Goal: Navigation & Orientation: Find specific page/section

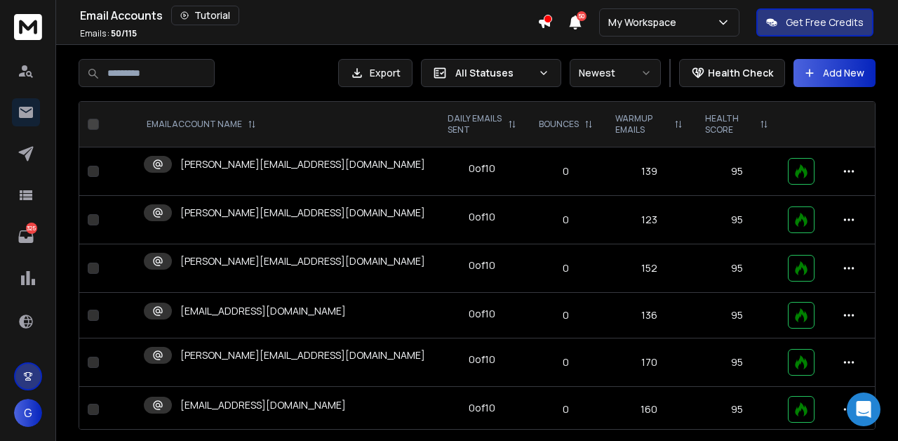
click at [428, 42] on div "Email Accounts Tutorial Emails : 50 / 115 50 My Workspace Get Free Credits" at bounding box center [449, 22] width 898 height 45
click at [28, 232] on p "325" at bounding box center [31, 227] width 11 height 11
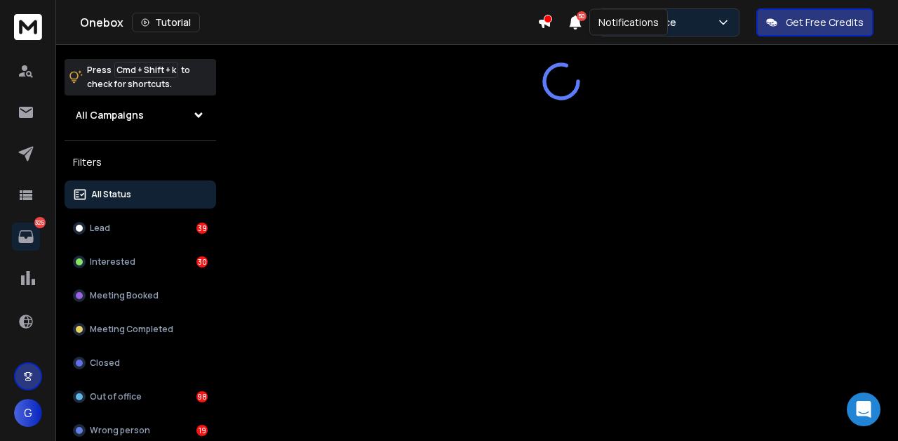
click at [685, 20] on div "My Workspace" at bounding box center [669, 22] width 122 height 14
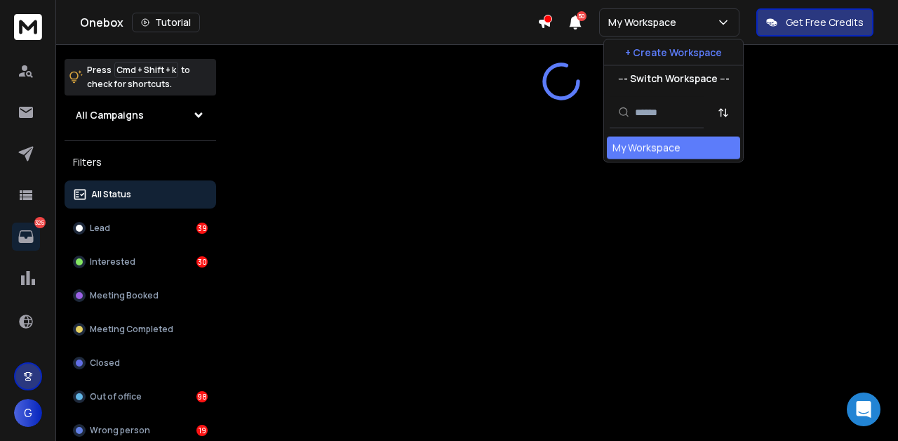
click at [501, 39] on div "Onebox Tutorial 50 My Workspace Get Free Credits" at bounding box center [449, 22] width 898 height 45
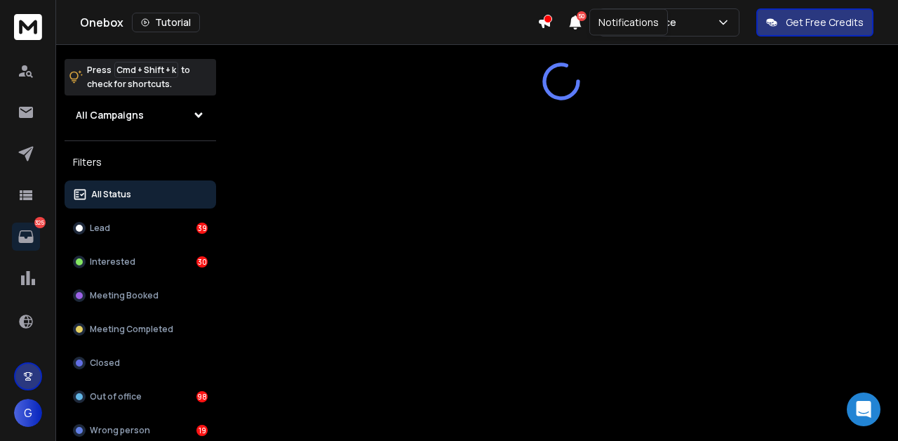
click at [581, 24] on icon at bounding box center [575, 22] width 13 height 14
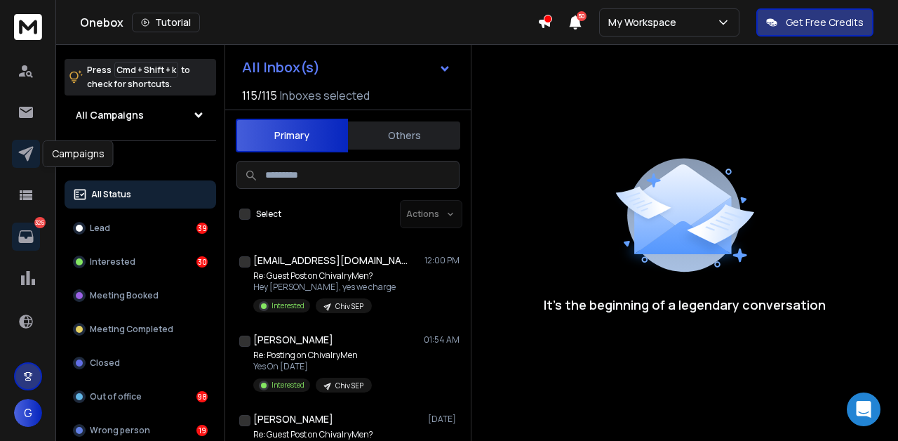
click at [19, 156] on icon at bounding box center [26, 153] width 17 height 17
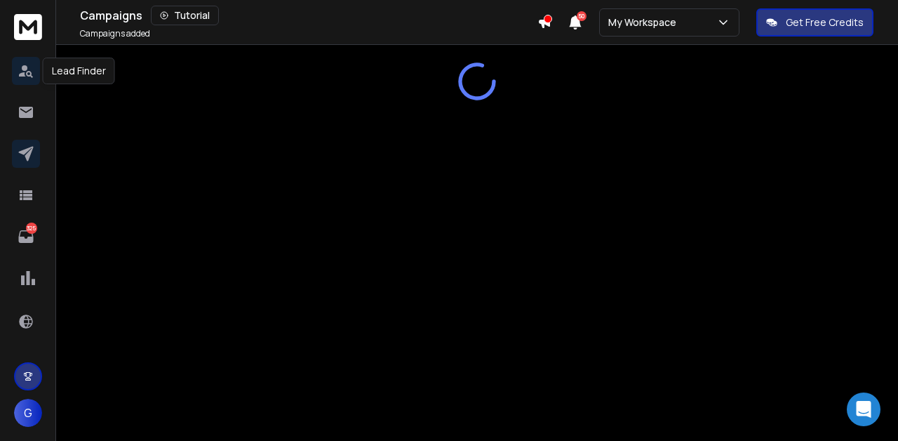
click at [25, 72] on icon at bounding box center [26, 70] width 17 height 17
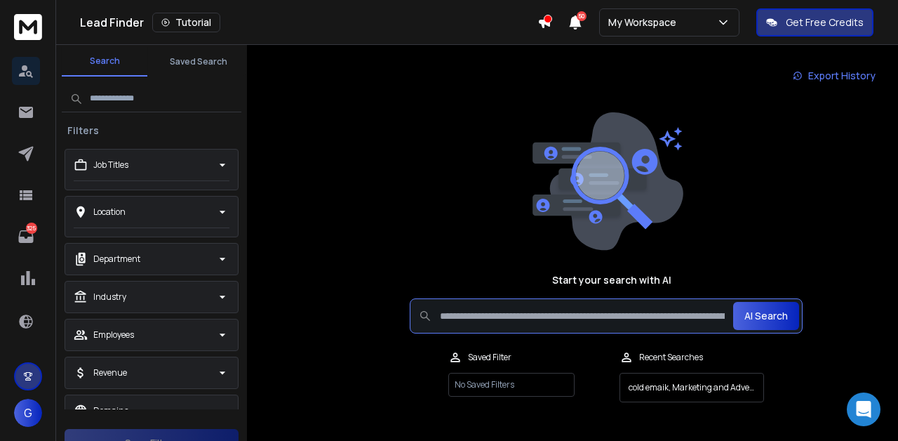
scroll to position [159, 0]
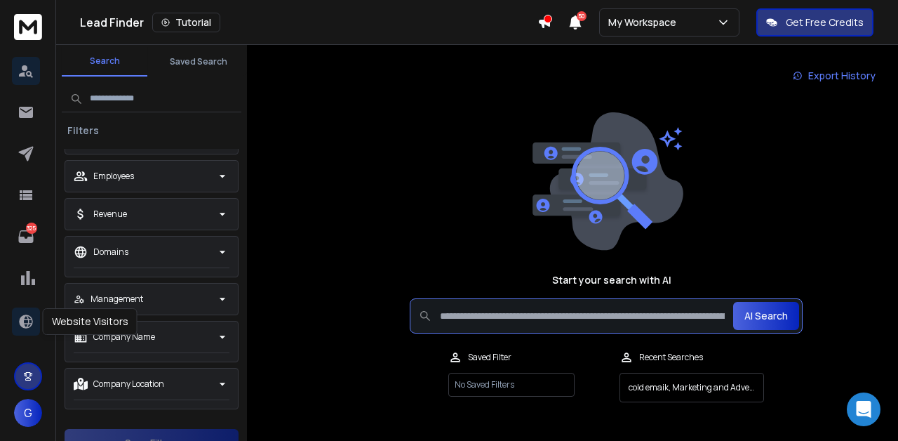
click at [25, 316] on icon at bounding box center [26, 321] width 14 height 14
